Goal: Task Accomplishment & Management: Manage account settings

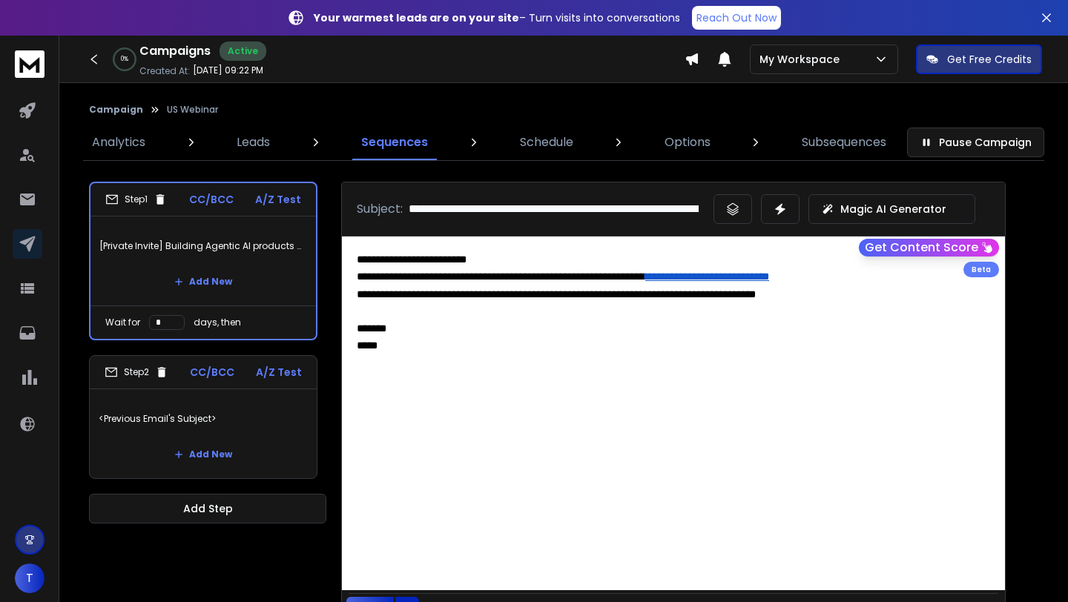
scroll to position [52, 0]
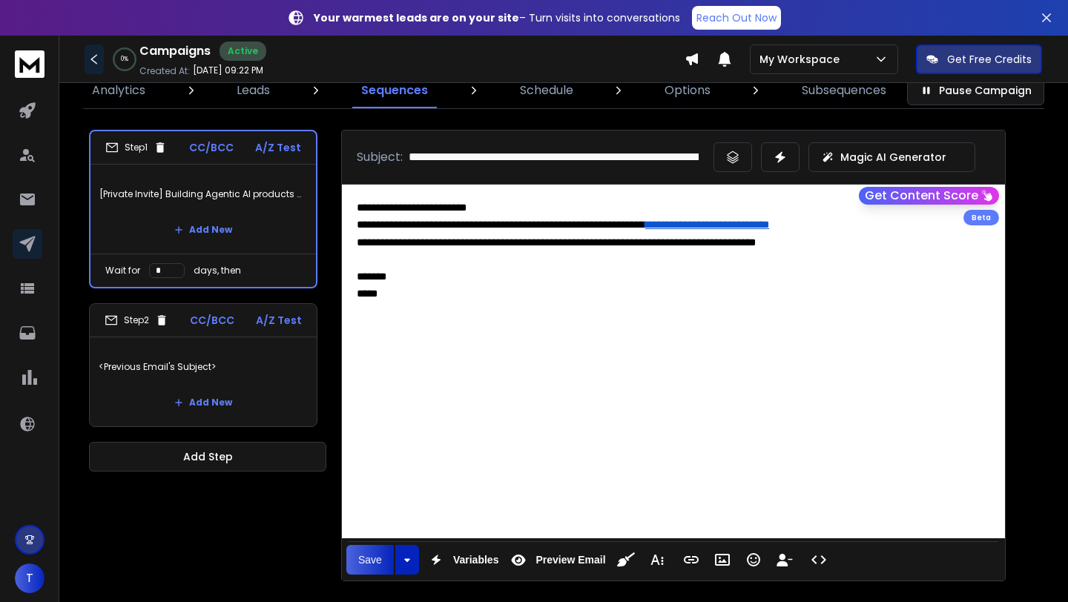
click at [96, 59] on icon at bounding box center [94, 59] width 13 height 13
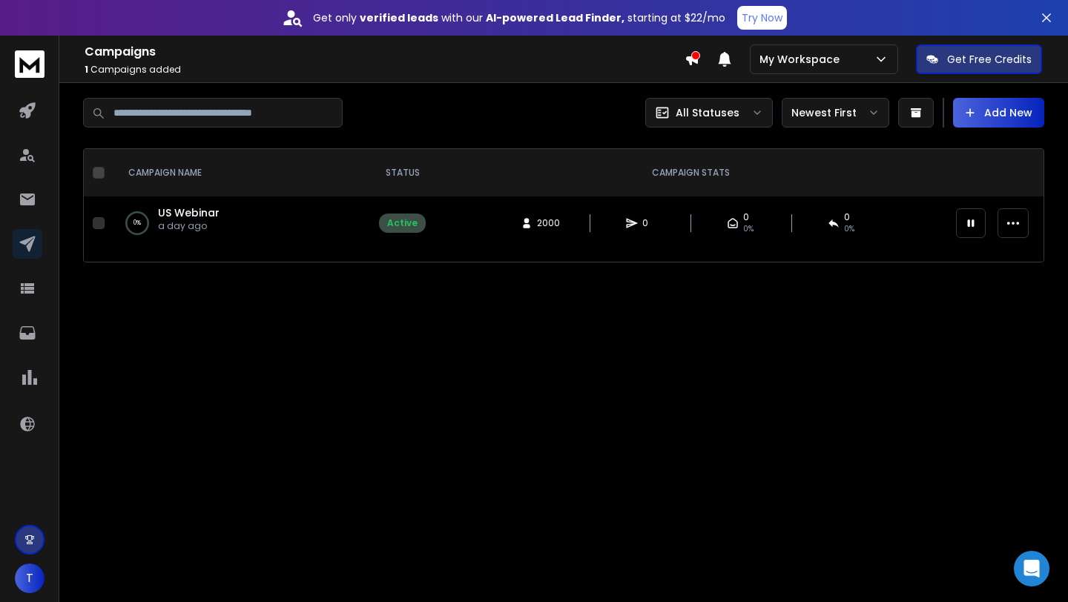
click at [191, 213] on span "US Webinar" at bounding box center [189, 212] width 62 height 15
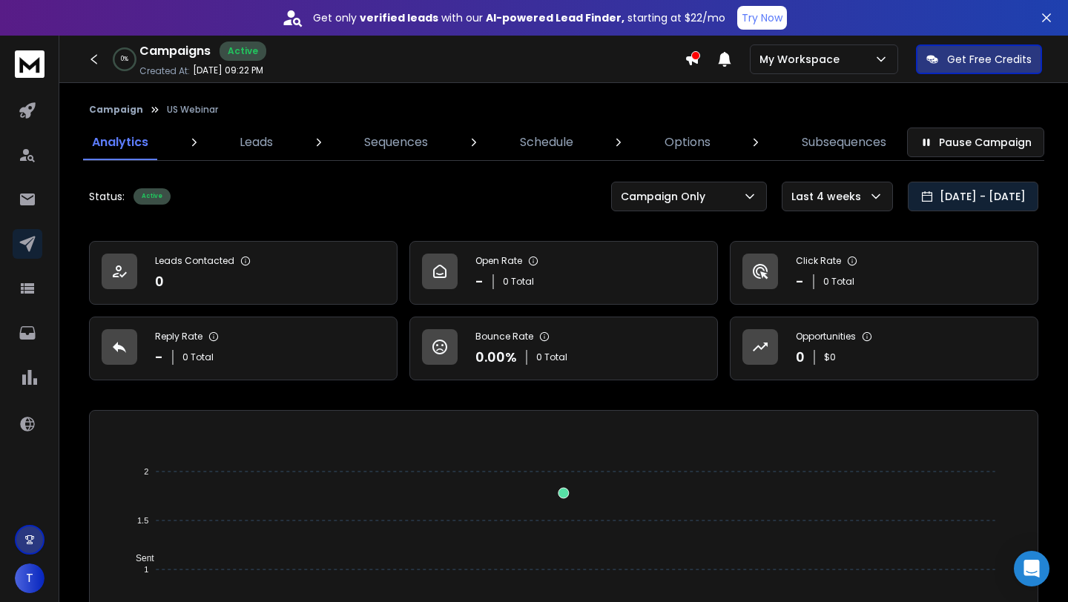
click at [951, 203] on button "[DATE] - [DATE]" at bounding box center [973, 197] width 131 height 30
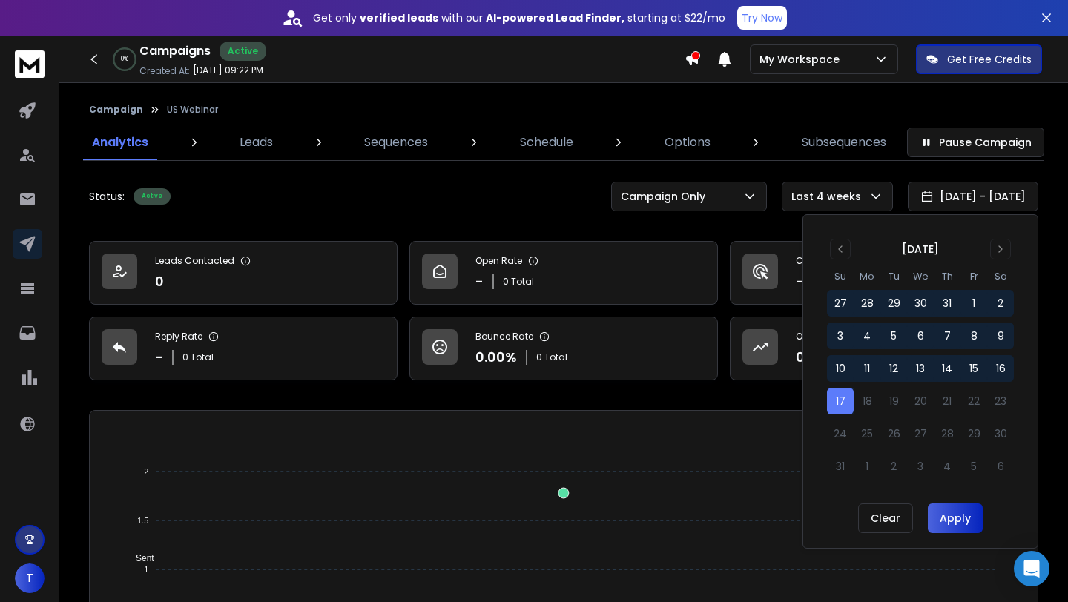
click at [999, 369] on button "16" at bounding box center [1000, 368] width 27 height 27
click at [958, 519] on button "Apply" at bounding box center [955, 519] width 55 height 30
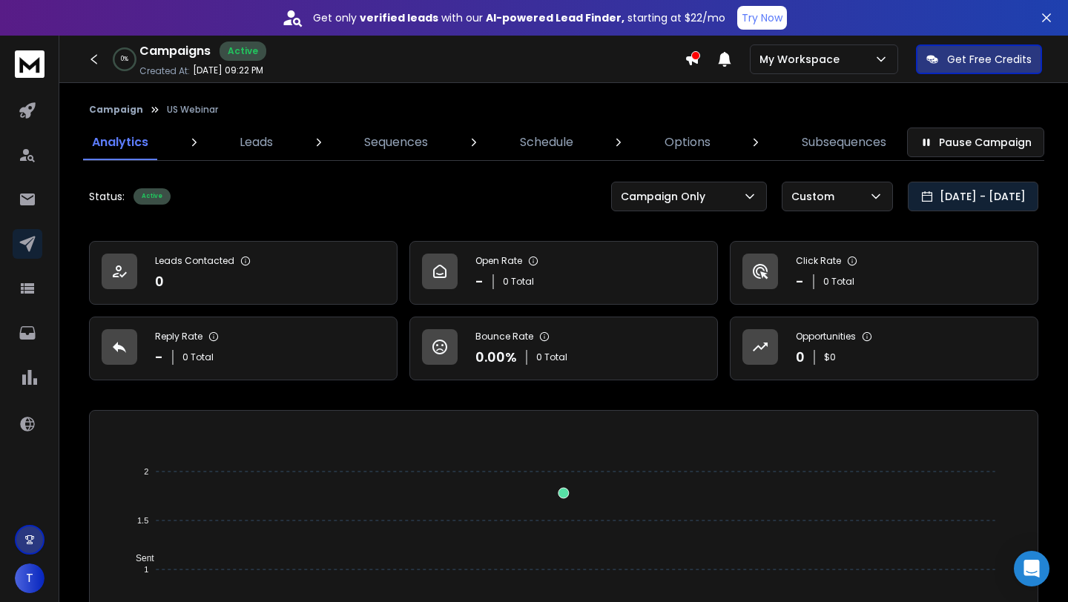
click at [920, 191] on button "[DATE] - [DATE]" at bounding box center [973, 197] width 131 height 30
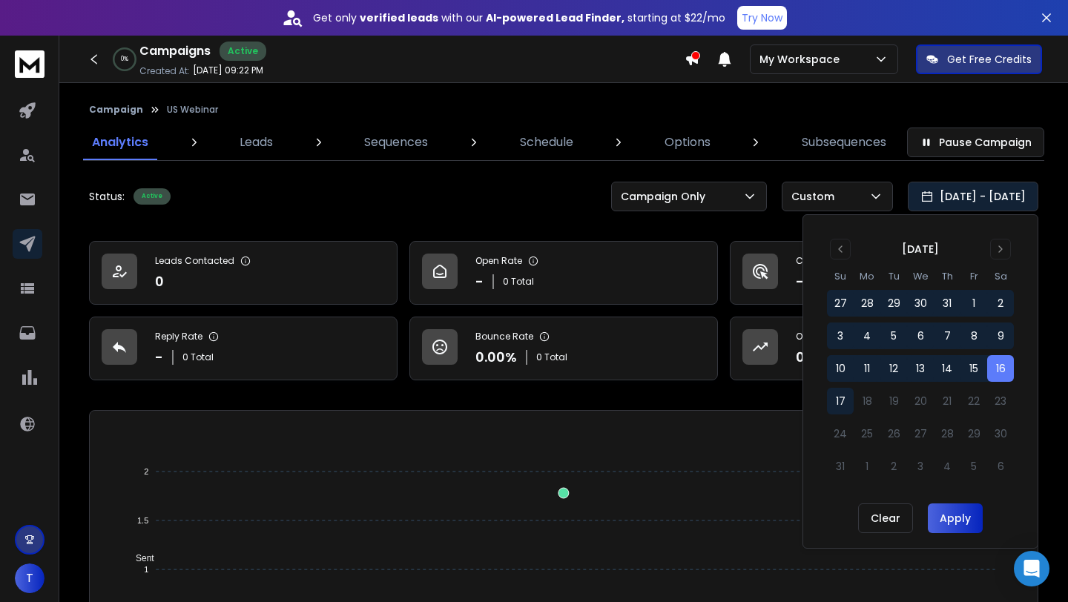
click at [912, 191] on button "[DATE] - [DATE]" at bounding box center [973, 197] width 131 height 30
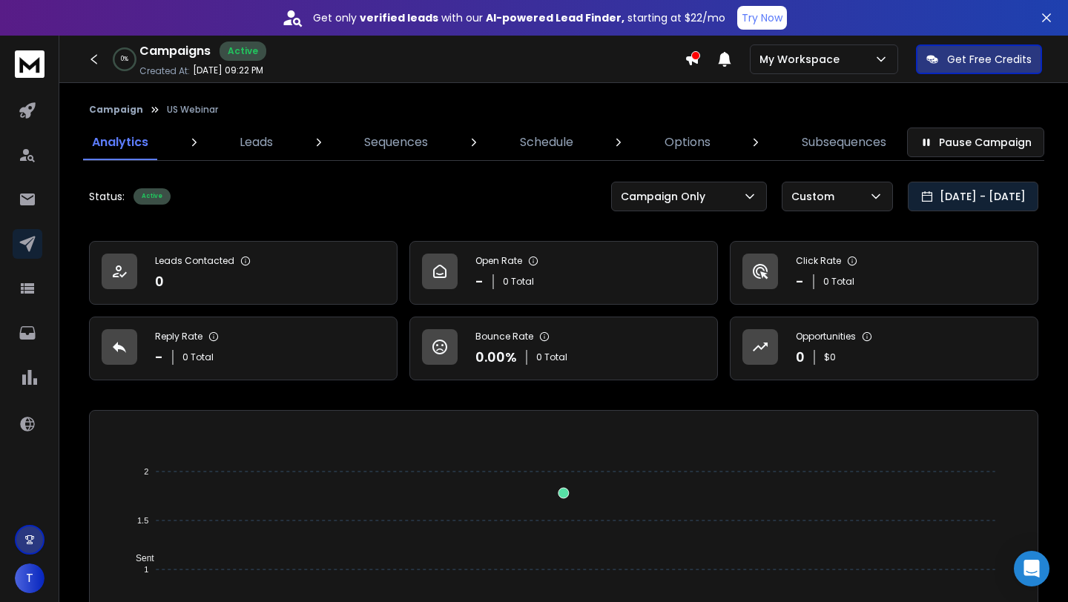
click at [941, 198] on button "[DATE] - [DATE]" at bounding box center [973, 197] width 131 height 30
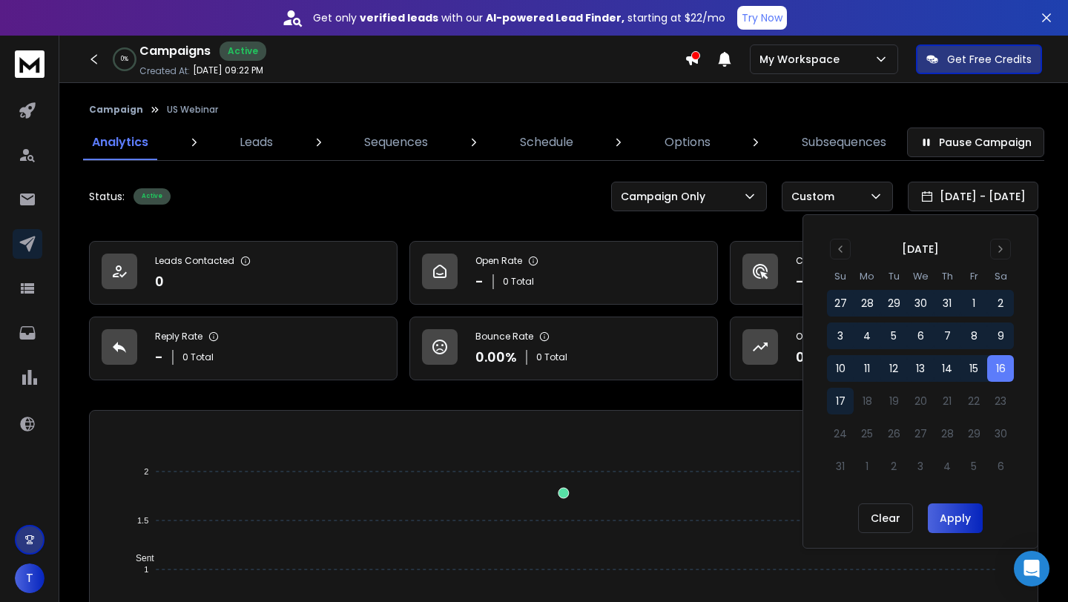
click at [481, 201] on div "Status: Active Pause Campaign Campaign Only Custom [DATE] - [DATE]" at bounding box center [563, 197] width 949 height 30
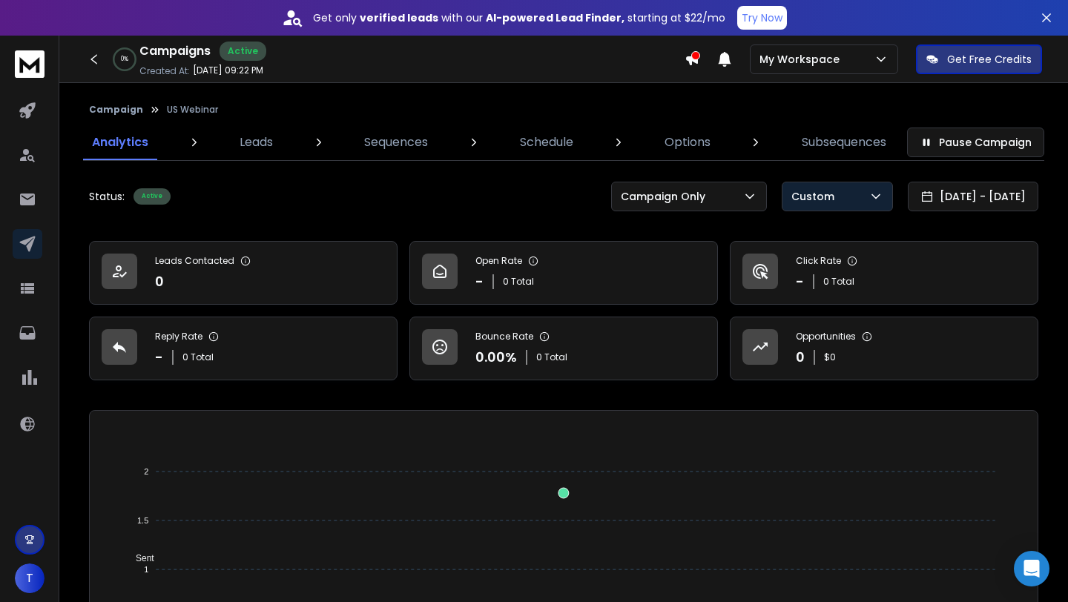
click at [792, 194] on p "Custom" at bounding box center [815, 196] width 49 height 15
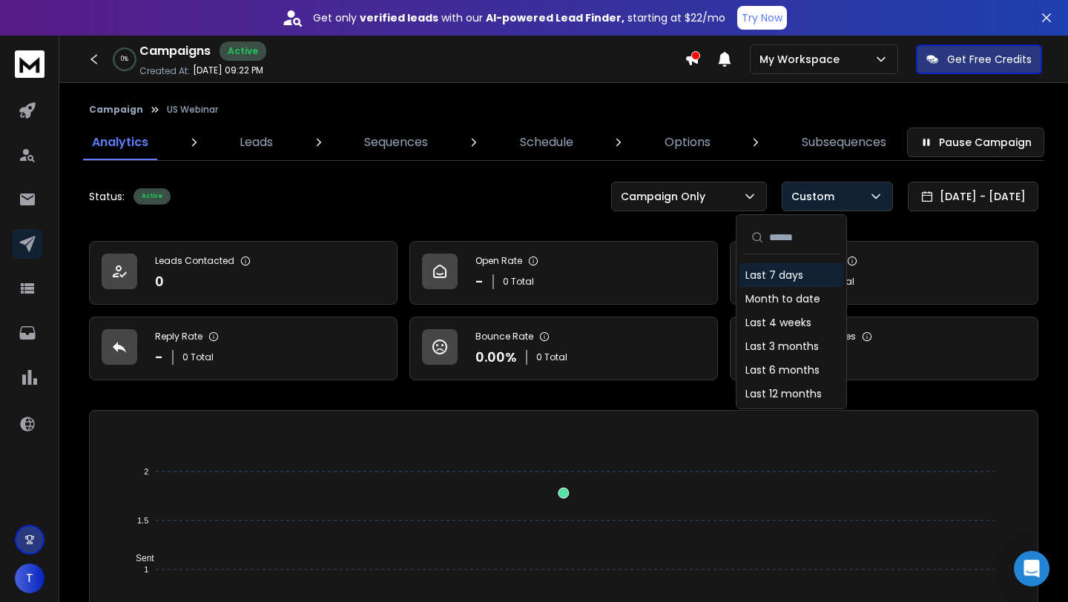
click at [792, 195] on p "Custom" at bounding box center [815, 196] width 49 height 15
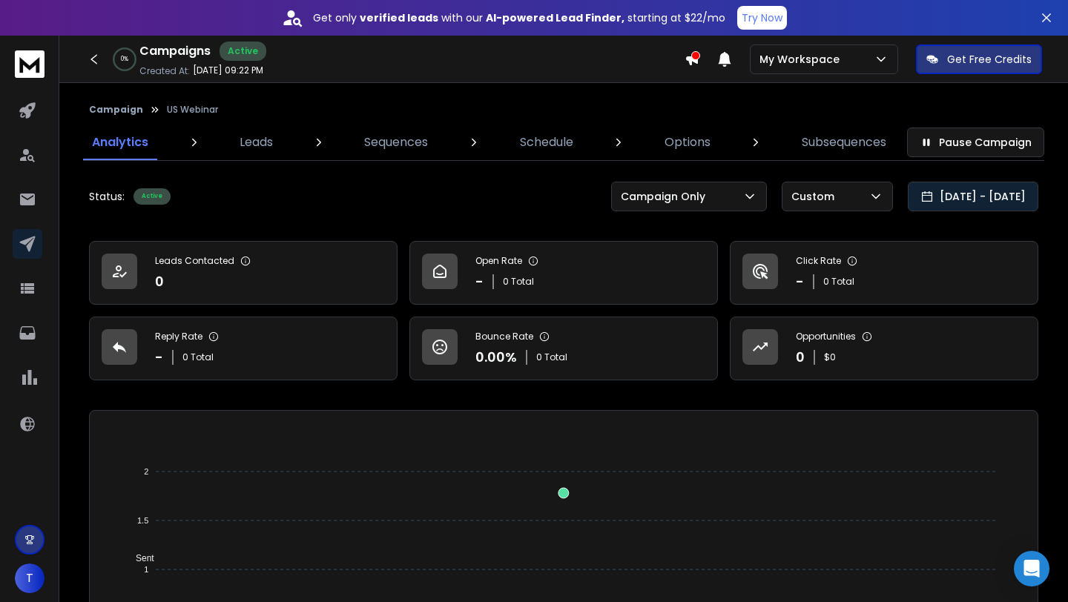
click at [925, 197] on button "[DATE] - [DATE]" at bounding box center [973, 197] width 131 height 30
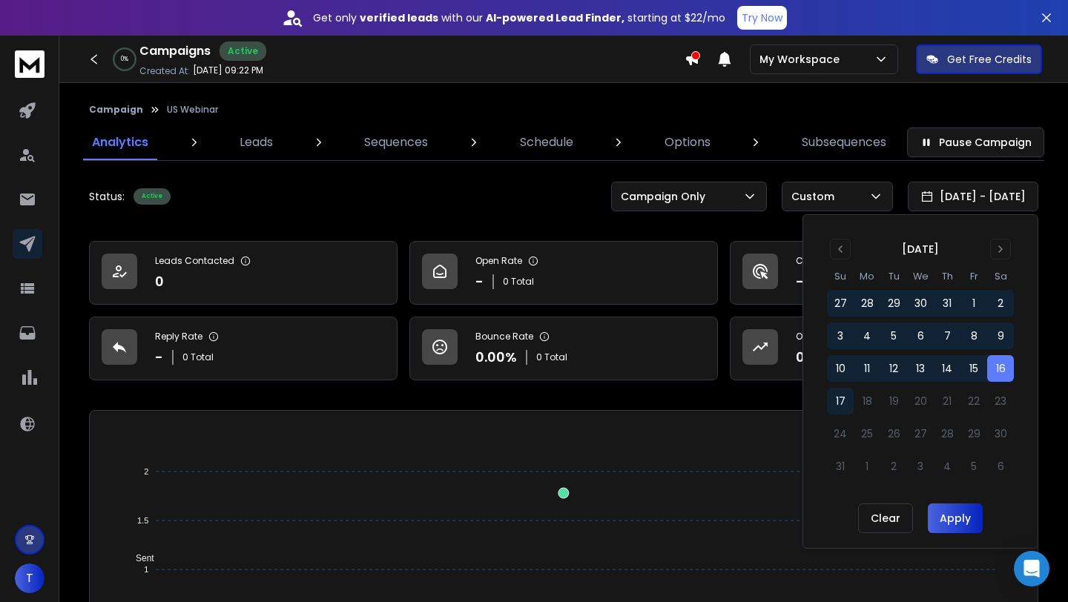
click at [972, 370] on button "15" at bounding box center [974, 368] width 27 height 27
click at [920, 437] on td "27" at bounding box center [920, 434] width 27 height 27
click at [881, 524] on button "Clear" at bounding box center [885, 519] width 55 height 30
click at [573, 146] on p "Schedule" at bounding box center [546, 143] width 53 height 18
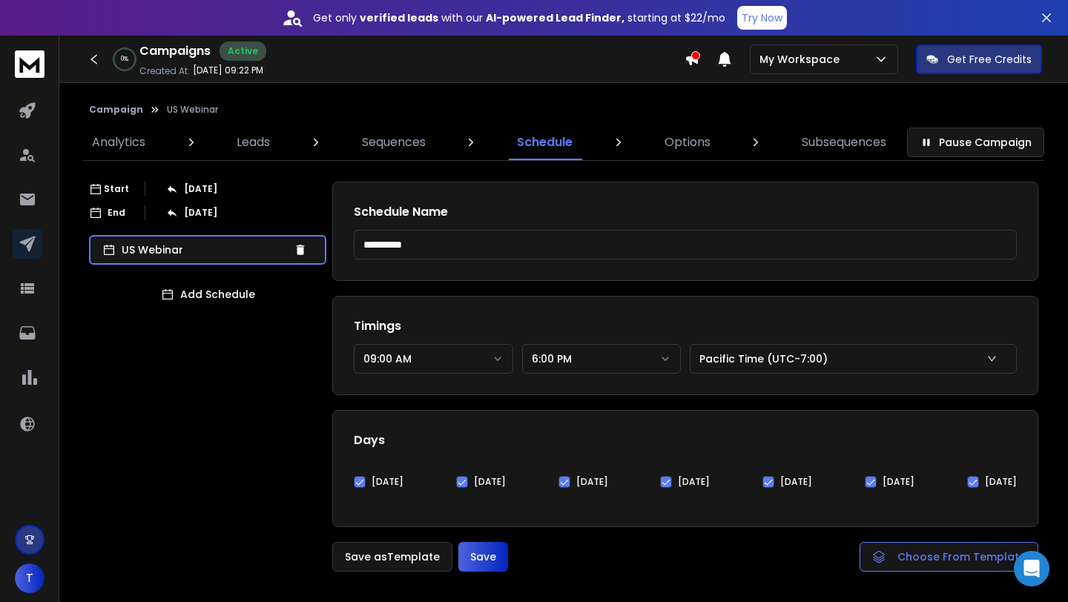
click at [205, 190] on p "[DATE]" at bounding box center [200, 189] width 33 height 12
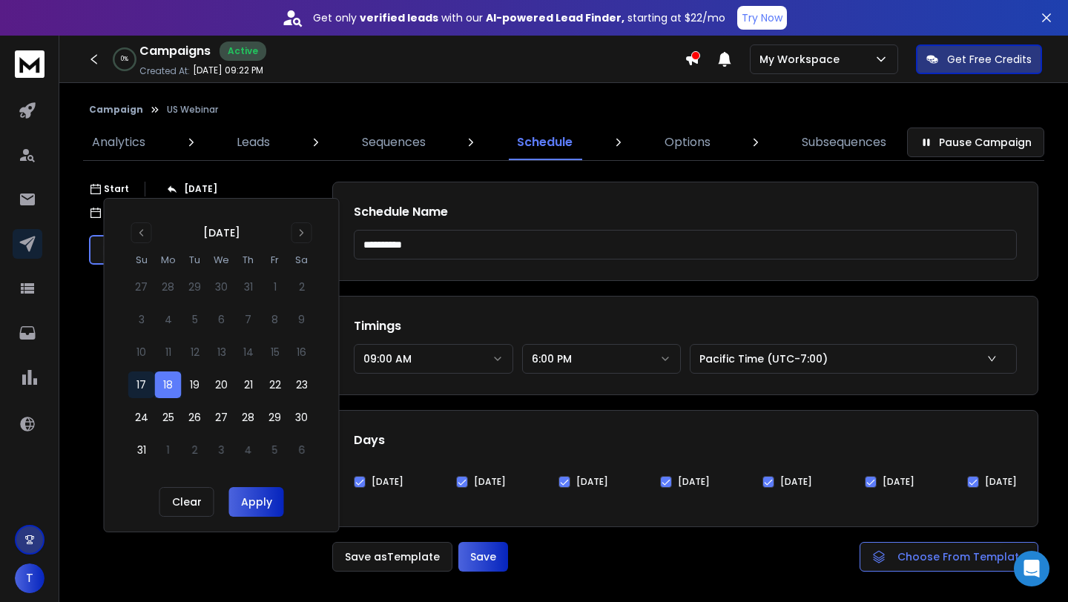
click at [139, 378] on button "17" at bounding box center [141, 385] width 27 height 27
click at [257, 506] on button "Apply" at bounding box center [256, 502] width 55 height 30
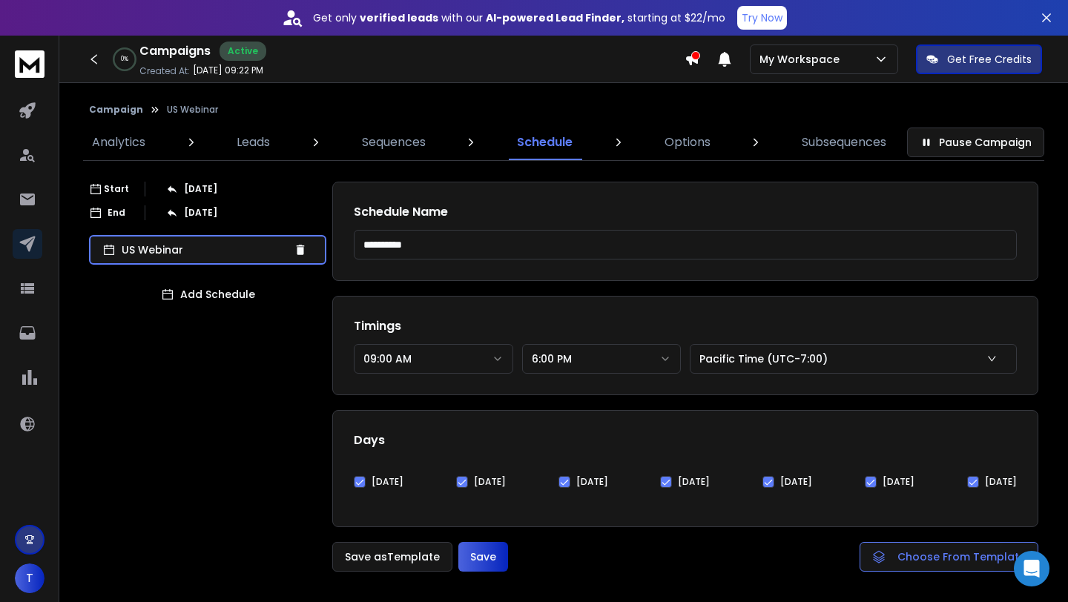
click at [478, 558] on button "Save" at bounding box center [483, 557] width 50 height 30
click at [83, 57] on div "0 % Campaigns Active Created At: [DATE] 09:22 PM My Workspace Get Free Credits" at bounding box center [534, 59] width 1068 height 47
click at [93, 59] on icon at bounding box center [94, 59] width 13 height 13
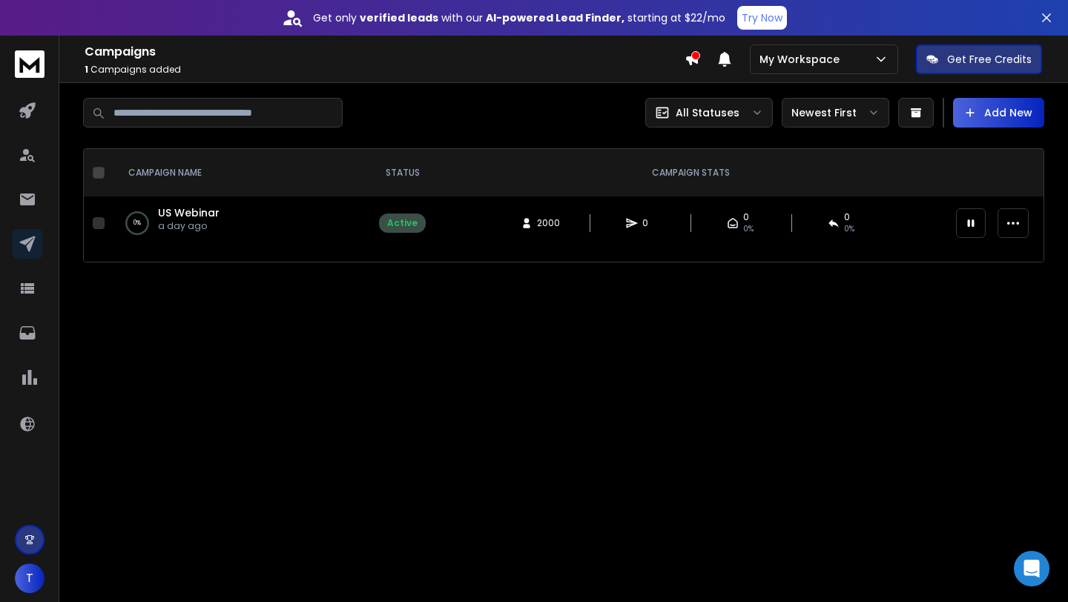
click at [1012, 229] on icon "button" at bounding box center [1013, 223] width 15 height 15
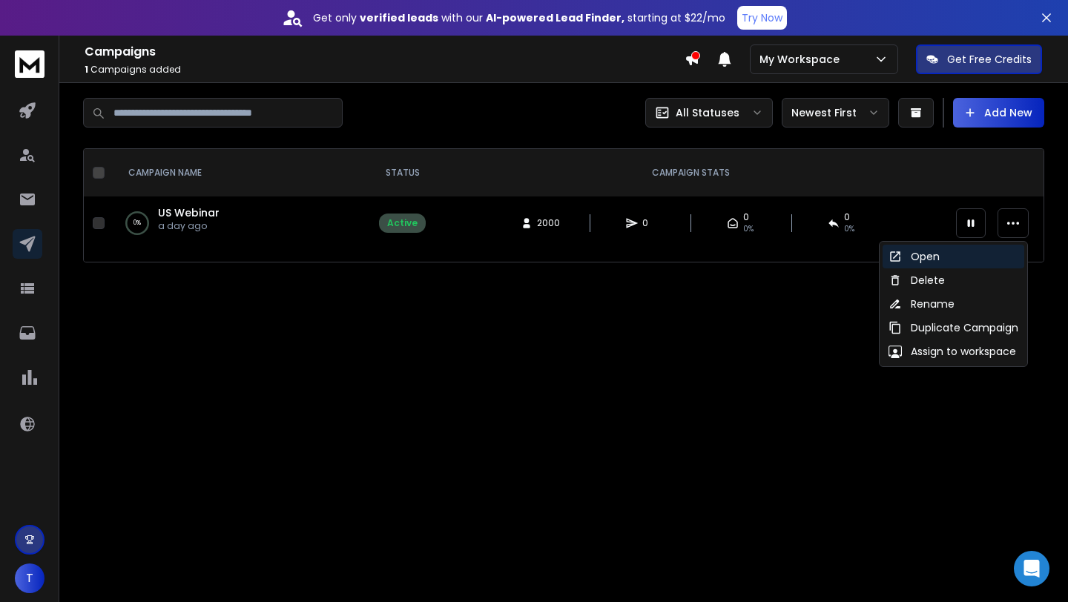
click at [646, 337] on div "Get only verified leads with our AI-powered Lead Finder, starting at $22/mo Try…" at bounding box center [534, 301] width 1068 height 602
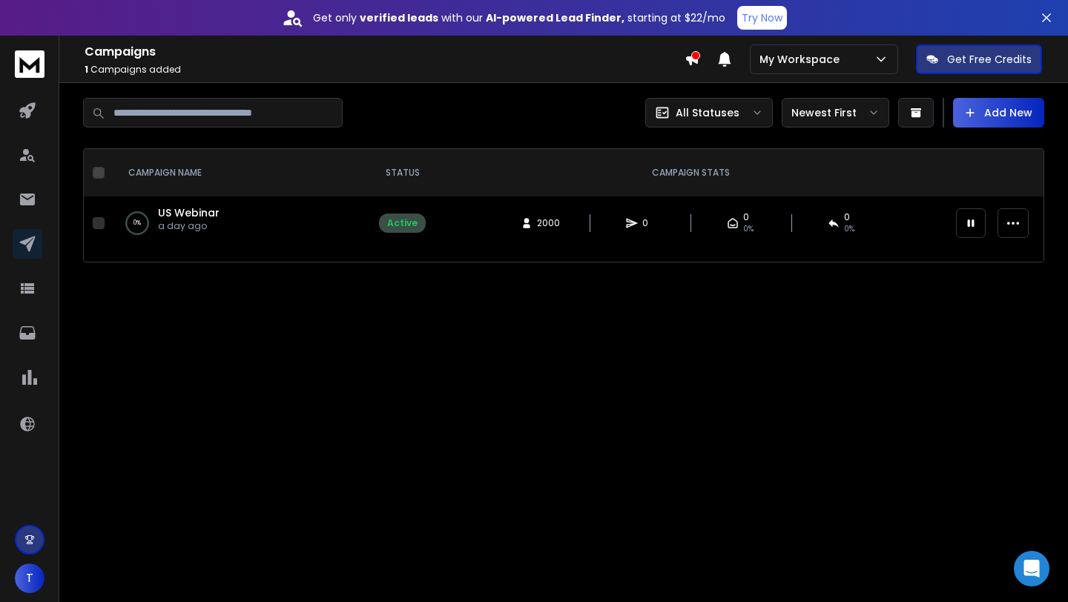
click at [1013, 227] on icon "button" at bounding box center [1013, 223] width 15 height 15
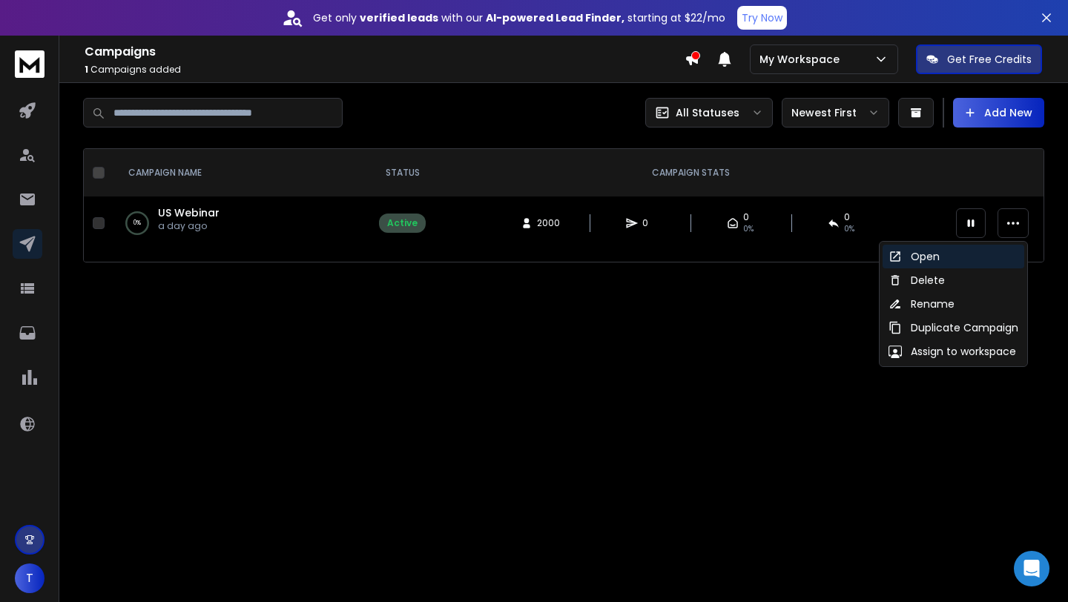
click at [951, 406] on div "Get only verified leads with our AI-powered Lead Finder, starting at $22/mo Try…" at bounding box center [534, 301] width 1068 height 602
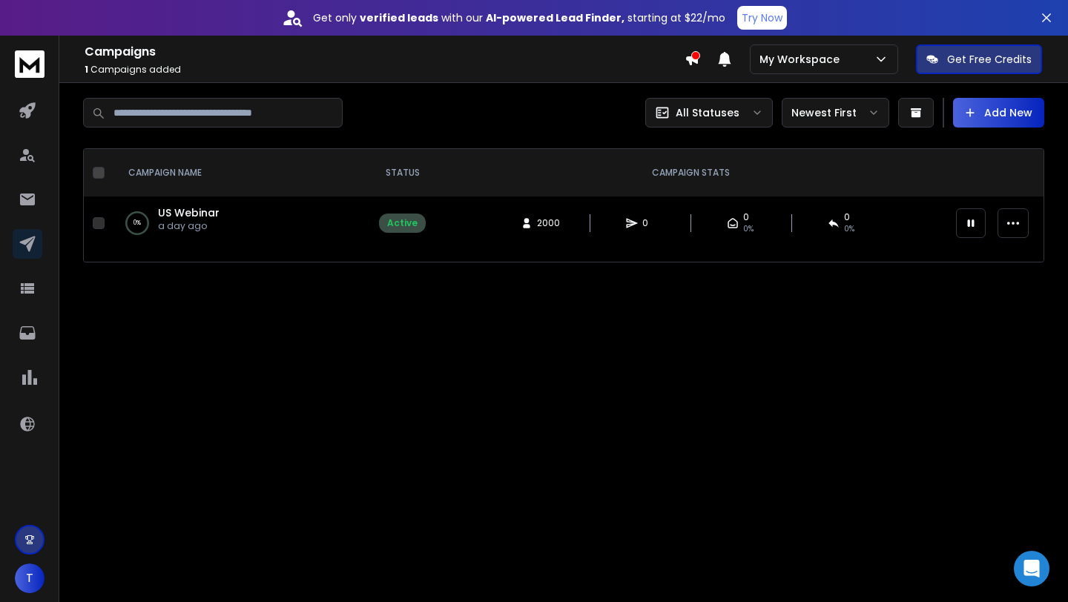
click at [184, 211] on span "US Webinar" at bounding box center [189, 212] width 62 height 15
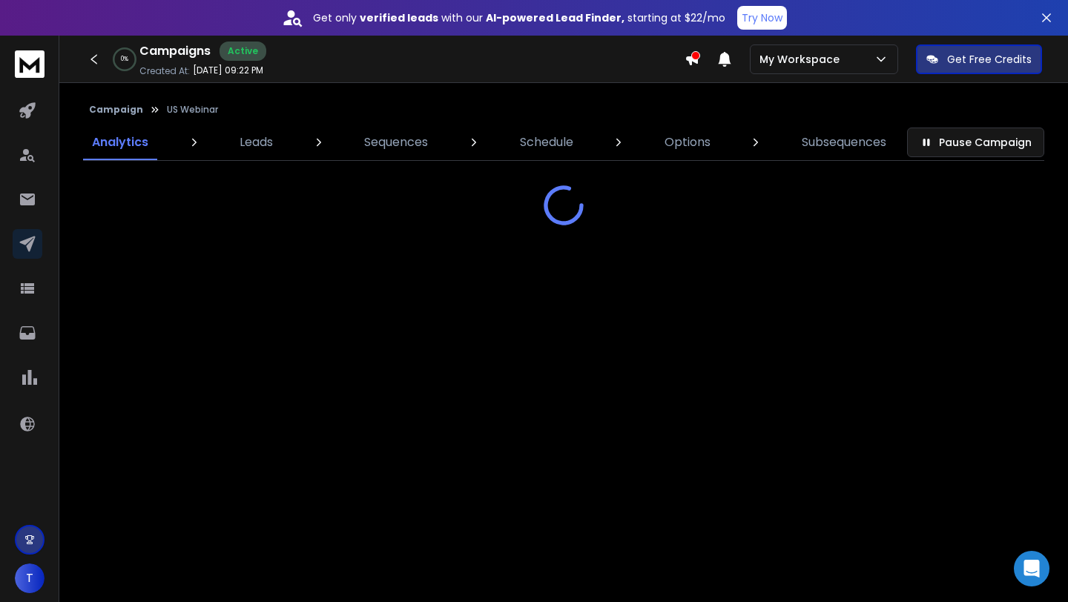
click at [199, 209] on div at bounding box center [563, 205] width 949 height 47
click at [381, 144] on p "Sequences" at bounding box center [396, 143] width 64 height 18
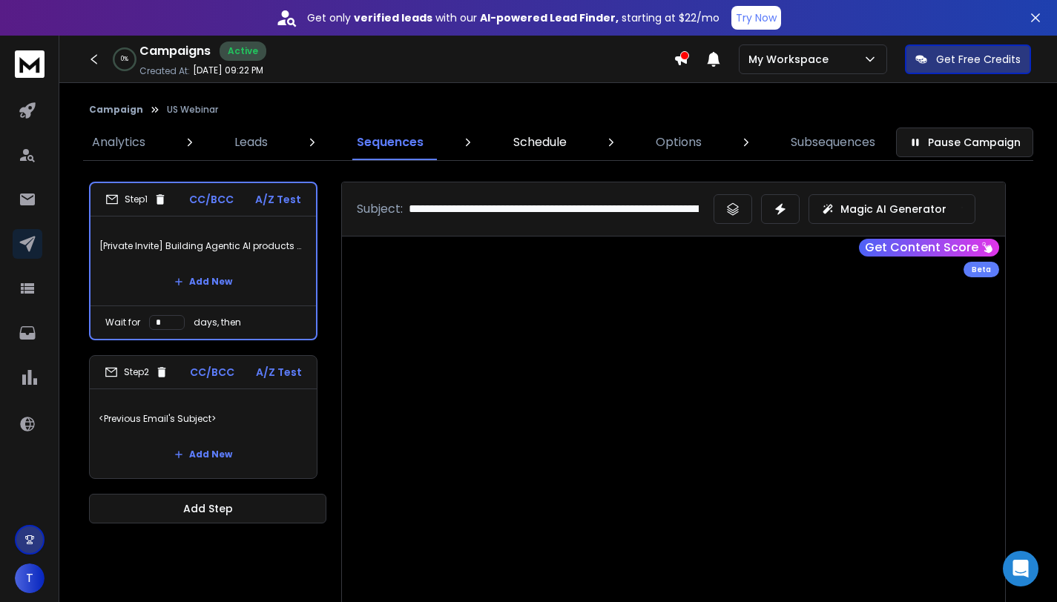
drag, startPoint x: 83, startPoint y: 57, endPoint x: 567, endPoint y: 135, distance: 490.6
click at [567, 135] on link "Schedule" at bounding box center [539, 143] width 71 height 36
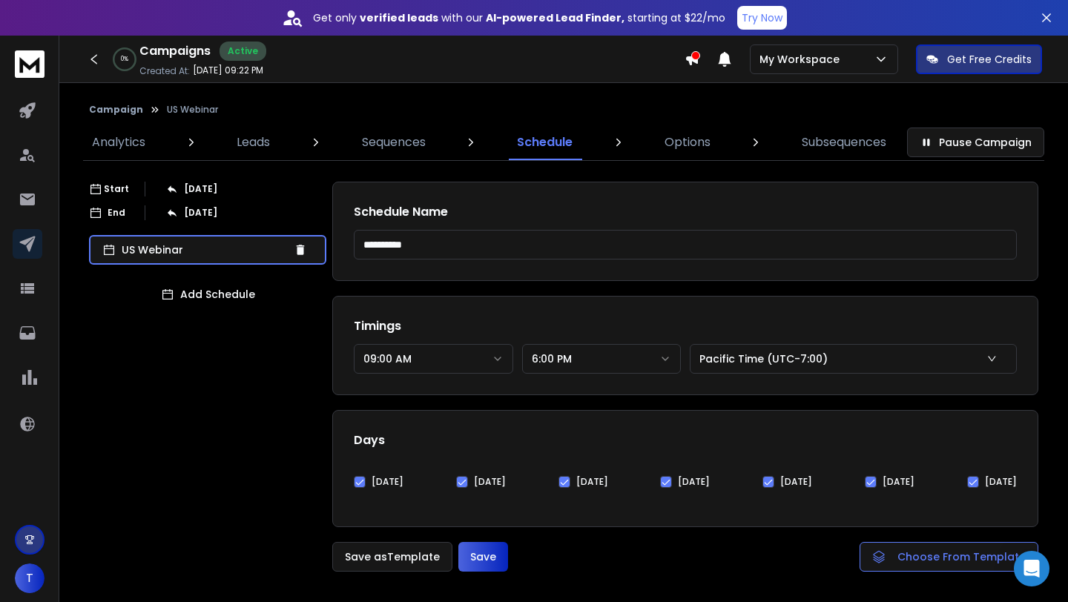
click at [432, 80] on div "0 % Campaigns Active Created At: [DATE] 09:22 PM My Workspace Get Free Credits" at bounding box center [534, 59] width 1068 height 47
click at [480, 555] on button "Save" at bounding box center [483, 557] width 50 height 30
click at [96, 61] on icon at bounding box center [94, 59] width 13 height 13
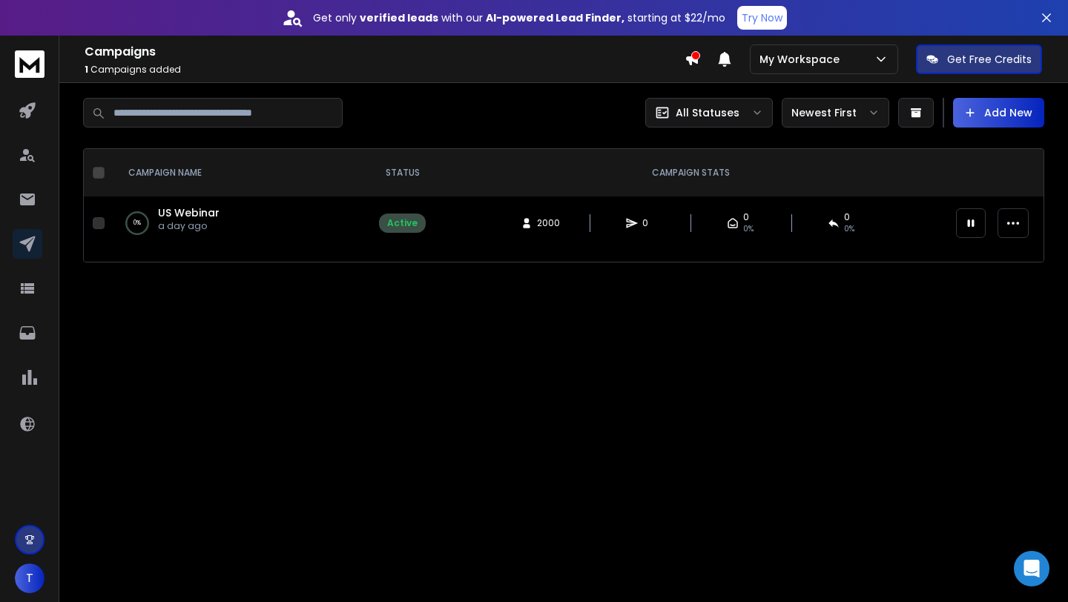
click at [1015, 223] on icon "button" at bounding box center [1013, 223] width 15 height 15
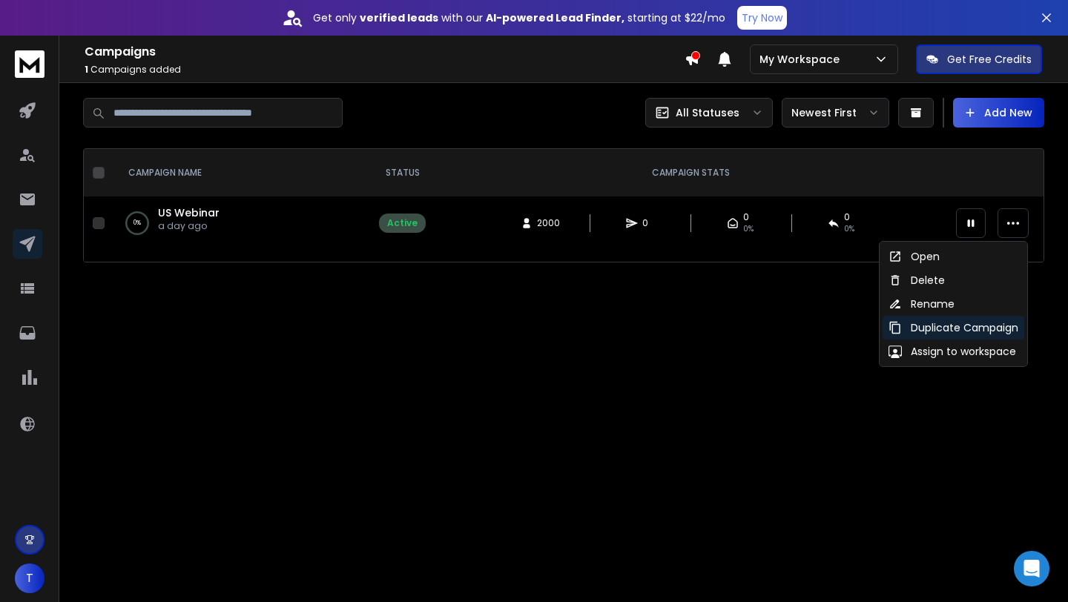
click at [731, 384] on div "Get only verified leads with our AI-powered Lead Finder, starting at $22/mo Try…" at bounding box center [534, 301] width 1068 height 602
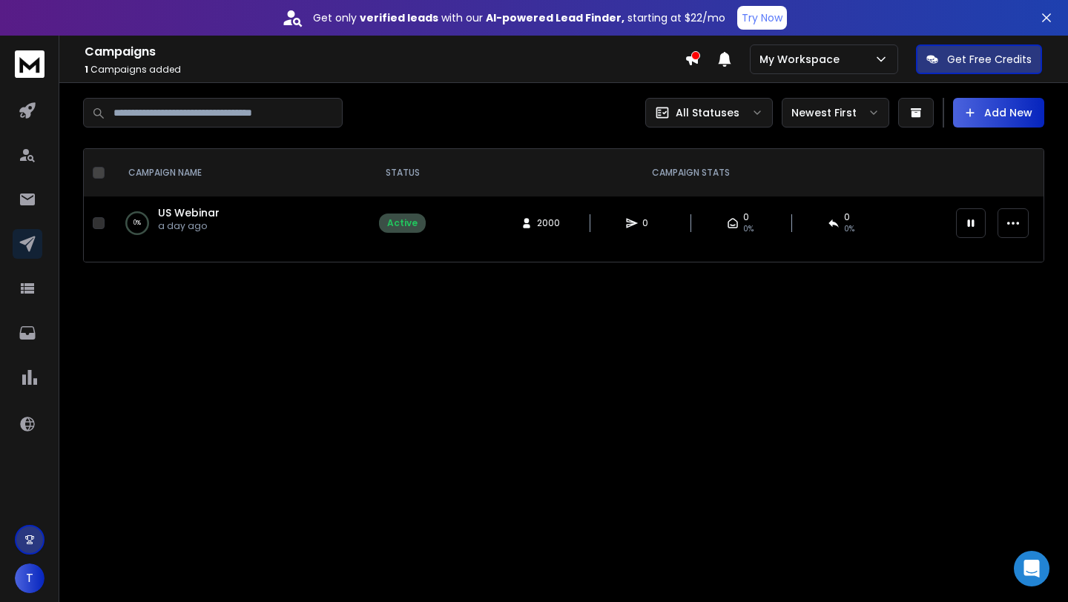
click at [189, 214] on span "US Webinar" at bounding box center [189, 212] width 62 height 15
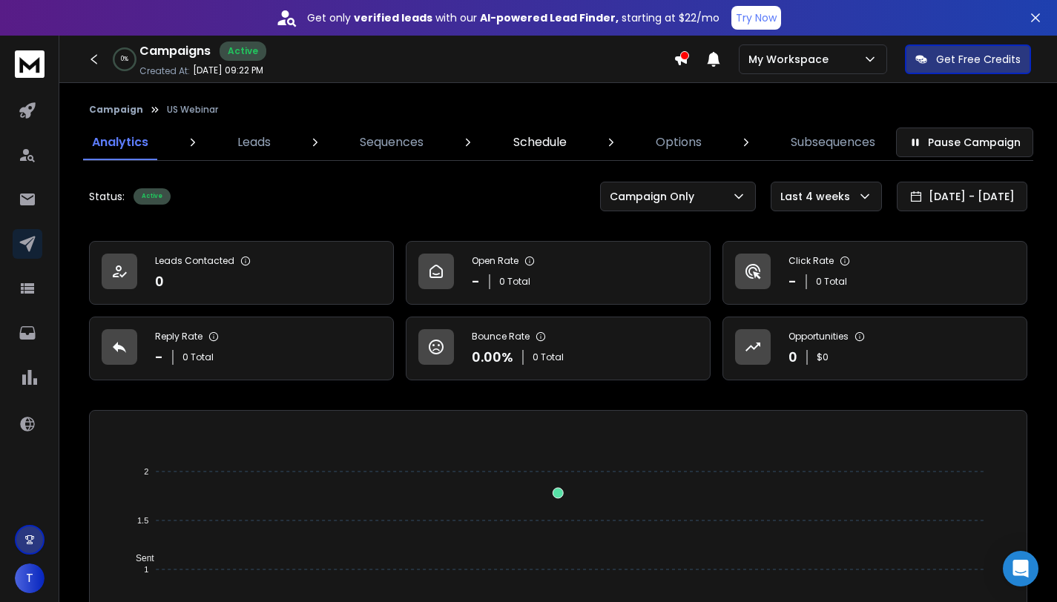
click at [528, 147] on p "Schedule" at bounding box center [539, 143] width 53 height 18
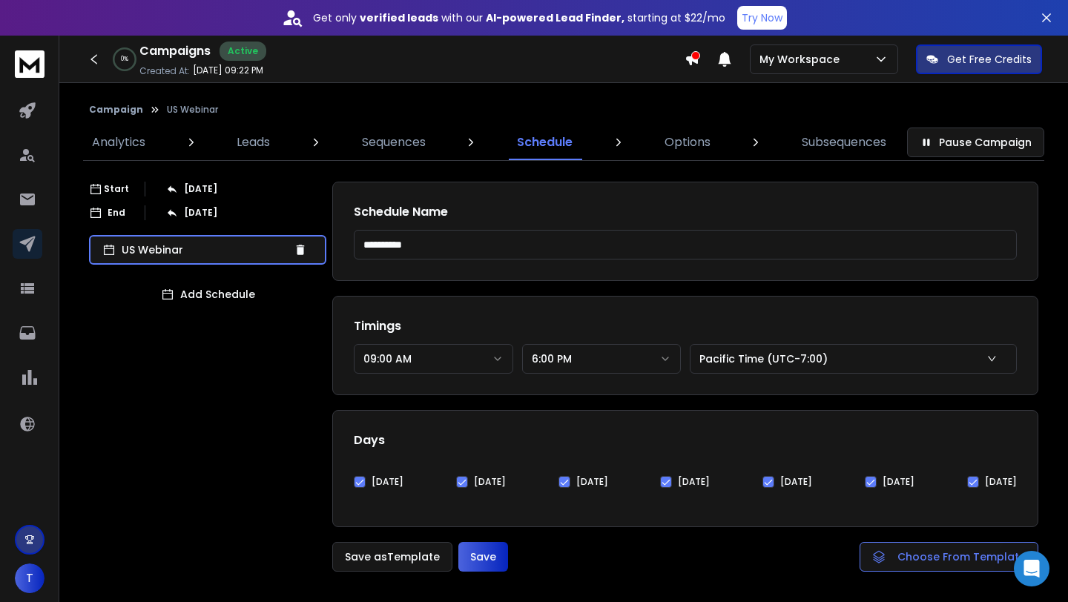
click at [471, 556] on button "Save" at bounding box center [483, 557] width 50 height 30
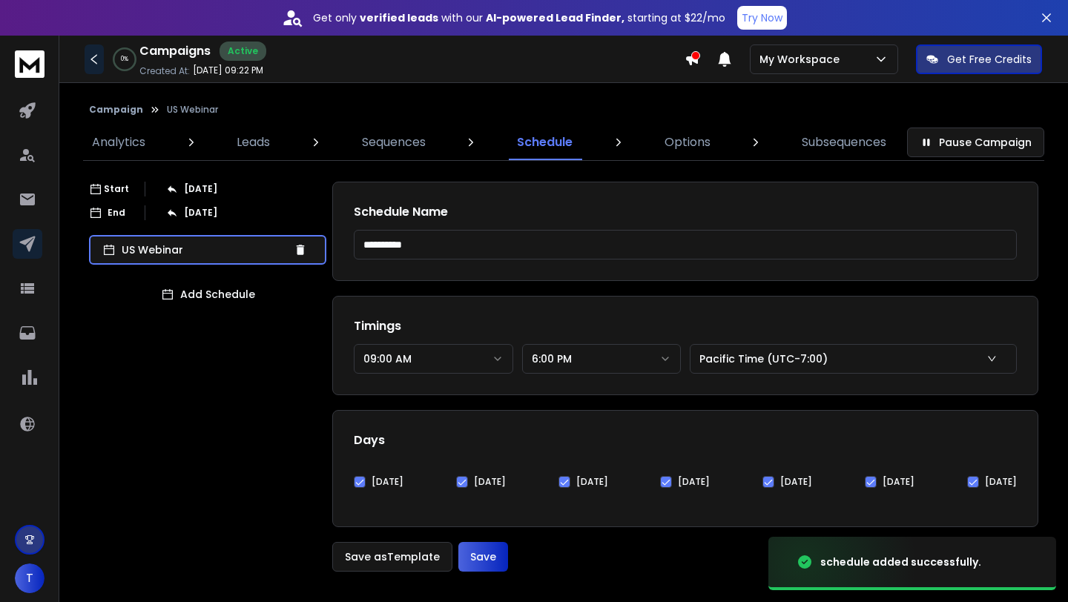
click at [93, 59] on icon at bounding box center [93, 59] width 6 height 10
